Goal: Task Accomplishment & Management: Use online tool/utility

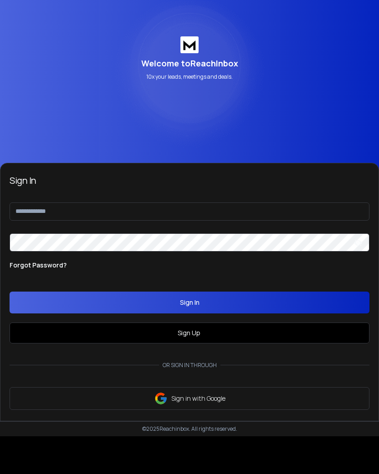
click at [27, 210] on input "email" at bounding box center [190, 211] width 360 height 18
click at [23, 208] on input "email" at bounding box center [190, 211] width 360 height 18
paste input "**********"
type input "**********"
click at [72, 301] on button "Sign In" at bounding box center [190, 302] width 360 height 22
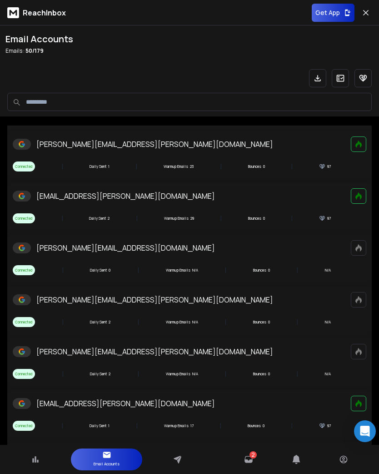
click at [29, 470] on div at bounding box center [35, 459] width 71 height 22
click at [32, 464] on icon at bounding box center [35, 459] width 9 height 9
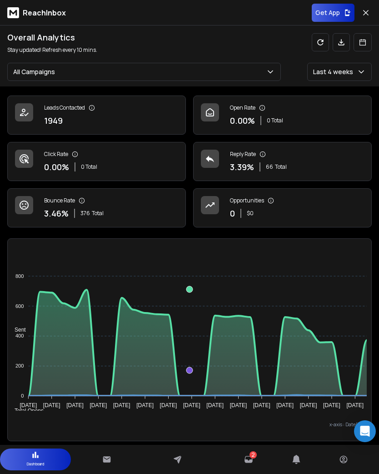
click at [367, 337] on icon "Sent Total Opens Unique Opens Links Clicked Total Replies 800 800 600 600 400 4…" at bounding box center [190, 330] width 364 height 159
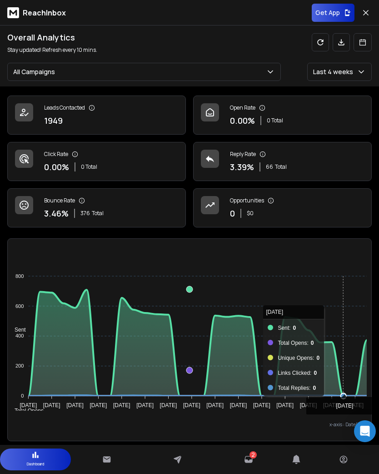
click at [364, 339] on icon "Sent Total Opens Unique Opens Links Clicked Total Replies 800 800 600 600 400 4…" at bounding box center [190, 330] width 364 height 159
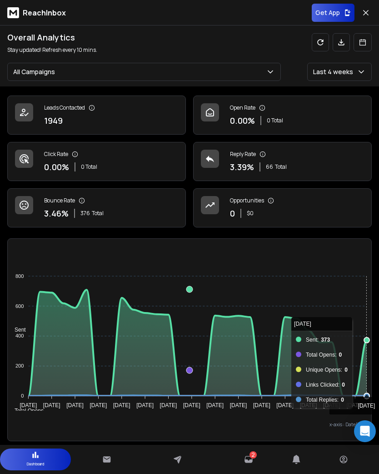
click at [250, 463] on icon at bounding box center [249, 459] width 8 height 7
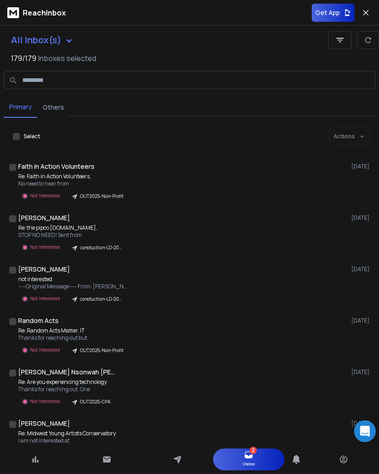
click at [172, 470] on div at bounding box center [177, 459] width 71 height 22
click at [169, 470] on div at bounding box center [177, 459] width 71 height 22
click at [178, 464] on icon at bounding box center [177, 459] width 9 height 9
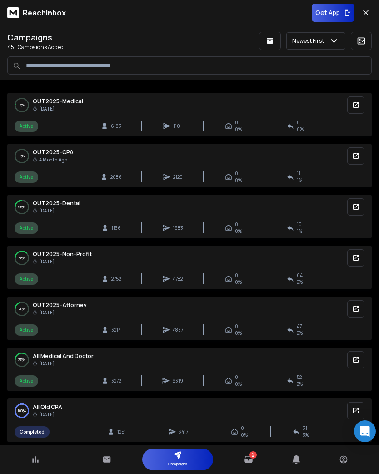
click at [51, 102] on span "OUT2025-Medical [DATE]" at bounding box center [58, 105] width 50 height 15
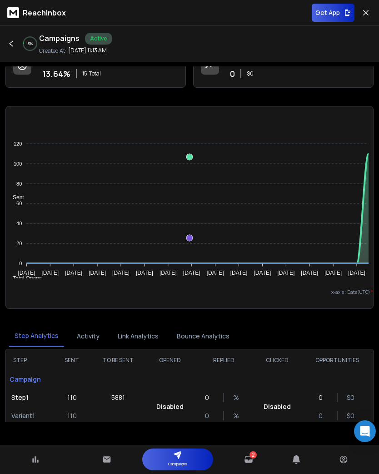
scroll to position [214, 0]
